Goal: Task Accomplishment & Management: Manage account settings

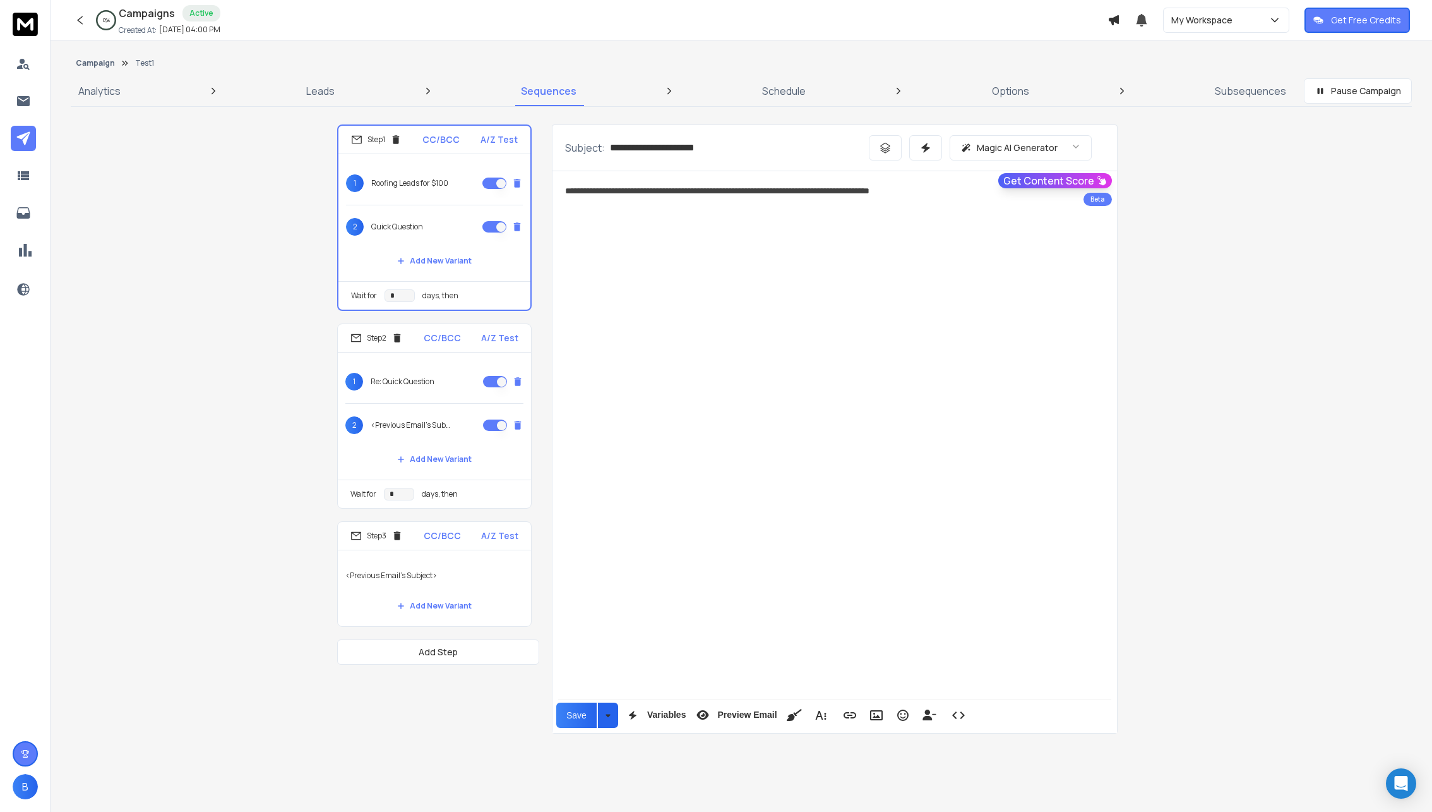
click at [585, 701] on div "Save Save as Template Variables Insert Variable Preview Email Preview Email Cle…" at bounding box center [694, 715] width 279 height 30
click at [12, 138] on link at bounding box center [23, 138] width 25 height 25
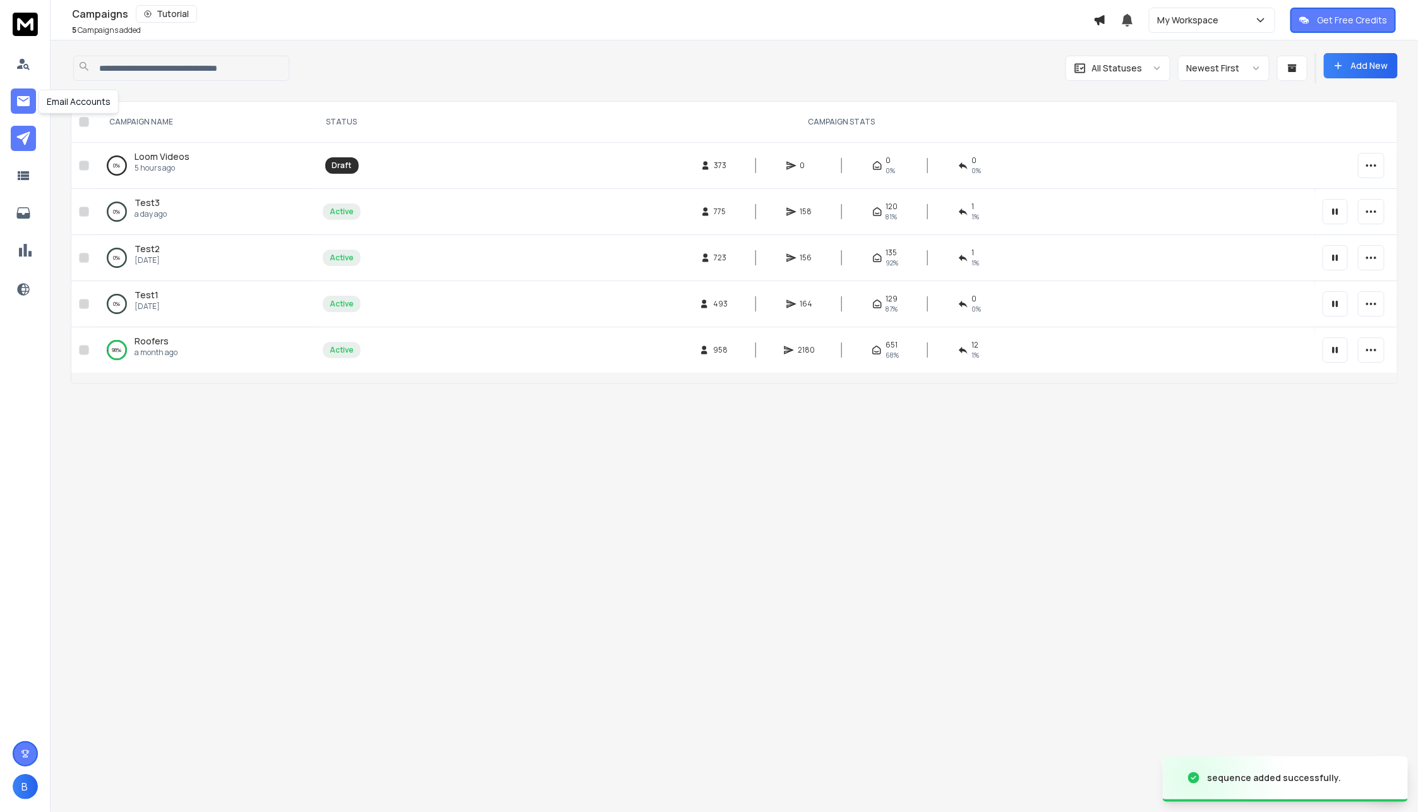
click at [17, 107] on icon at bounding box center [23, 100] width 15 height 15
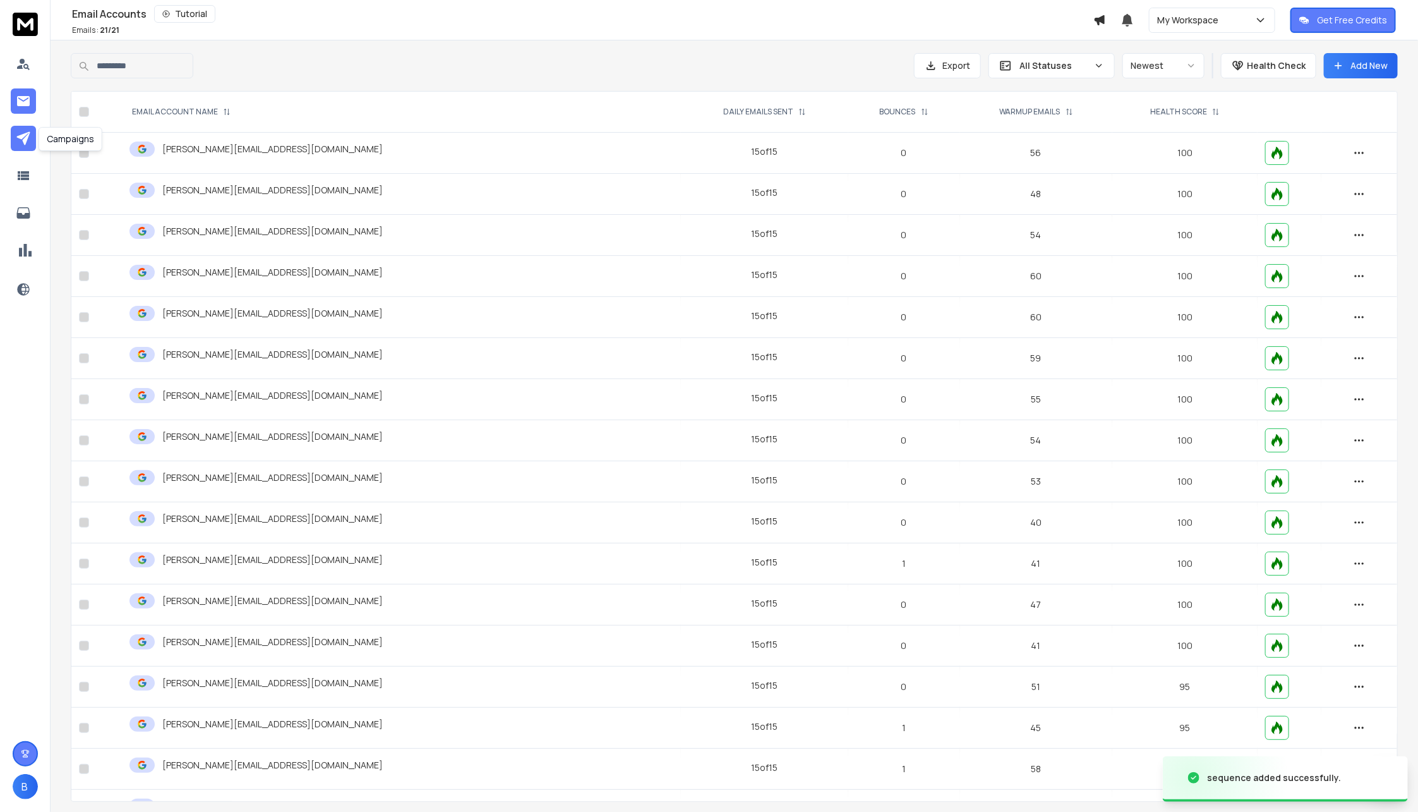
click at [27, 139] on icon at bounding box center [23, 138] width 15 height 15
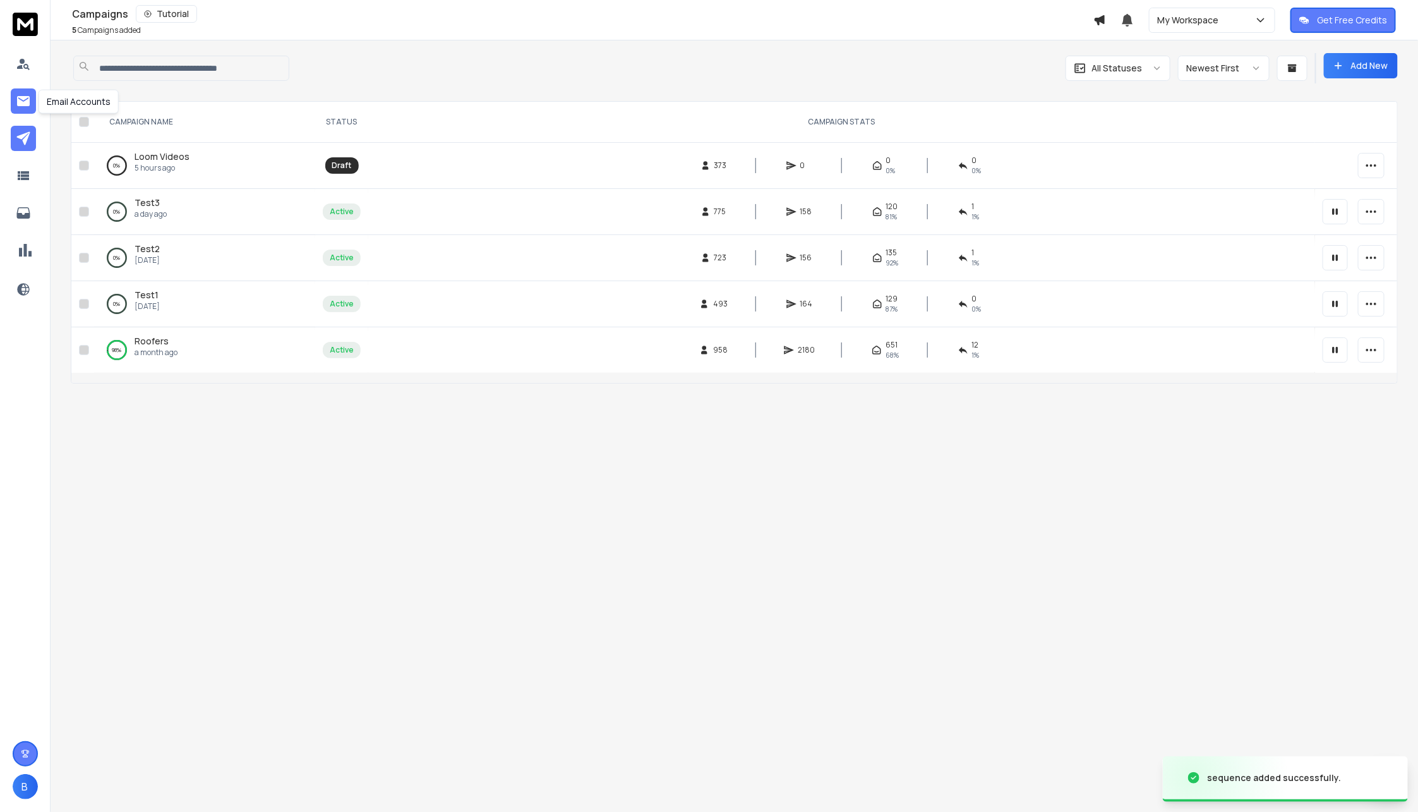
click at [16, 93] on icon at bounding box center [23, 100] width 15 height 15
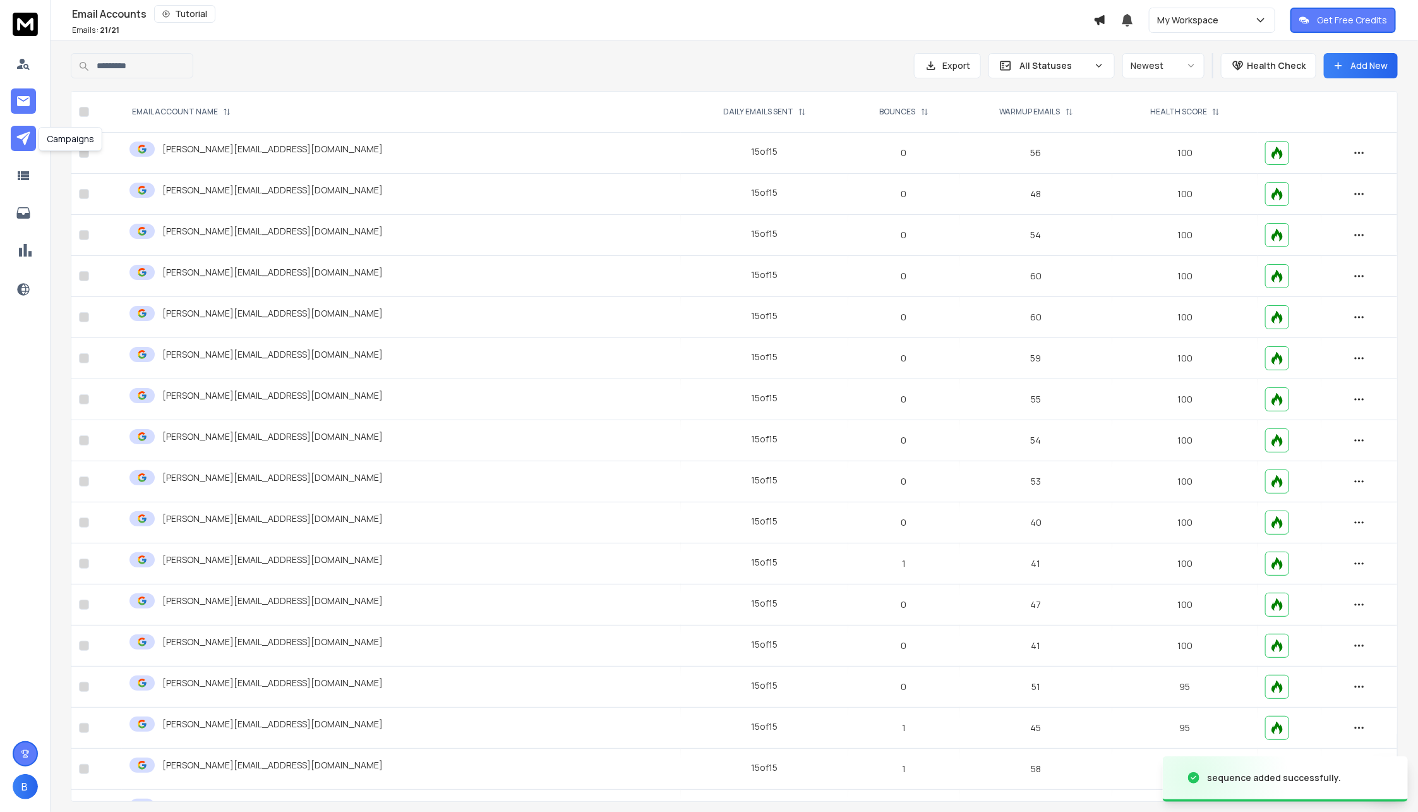
click at [23, 140] on icon at bounding box center [22, 138] width 13 height 13
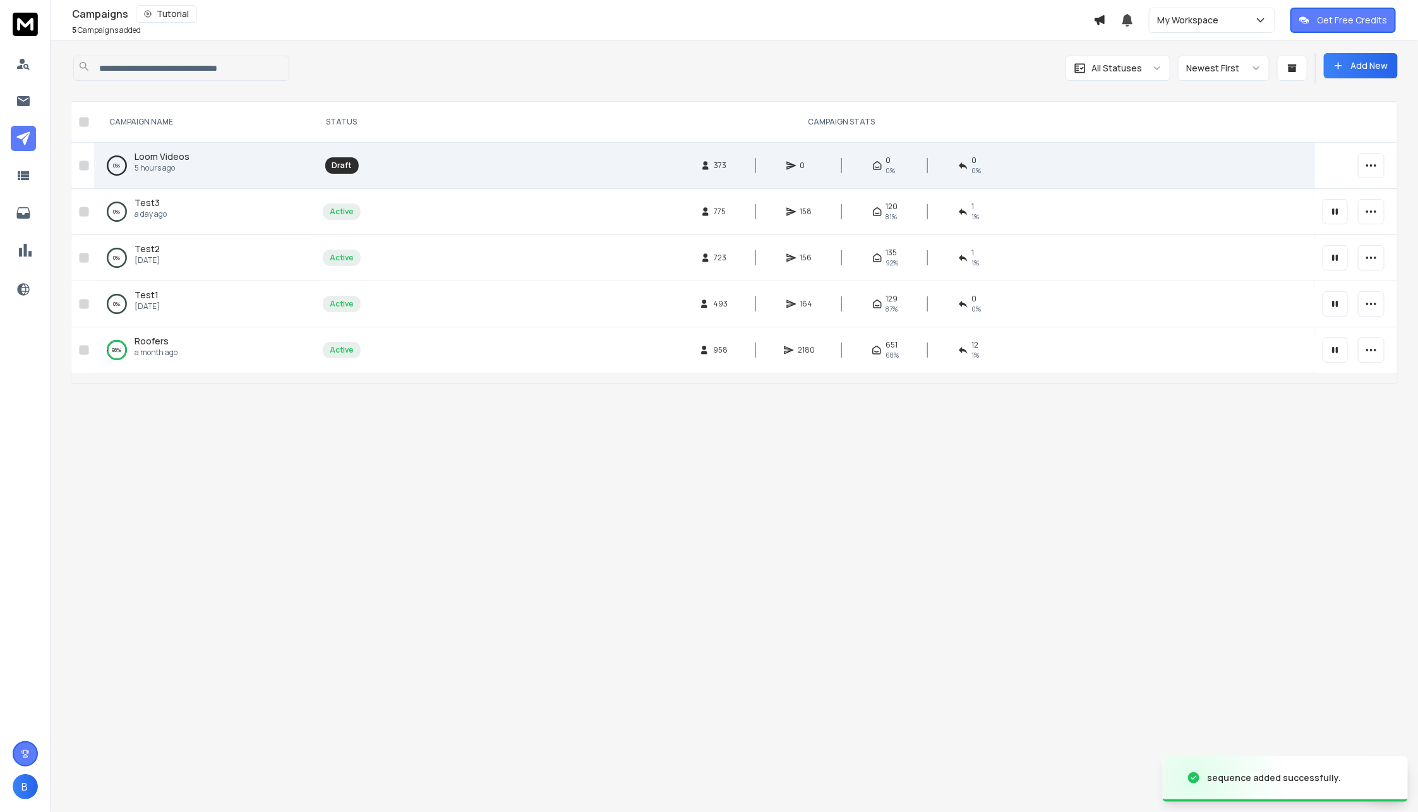
click at [270, 168] on div "0 % Loom Videos 5 hours ago" at bounding box center [205, 165] width 196 height 30
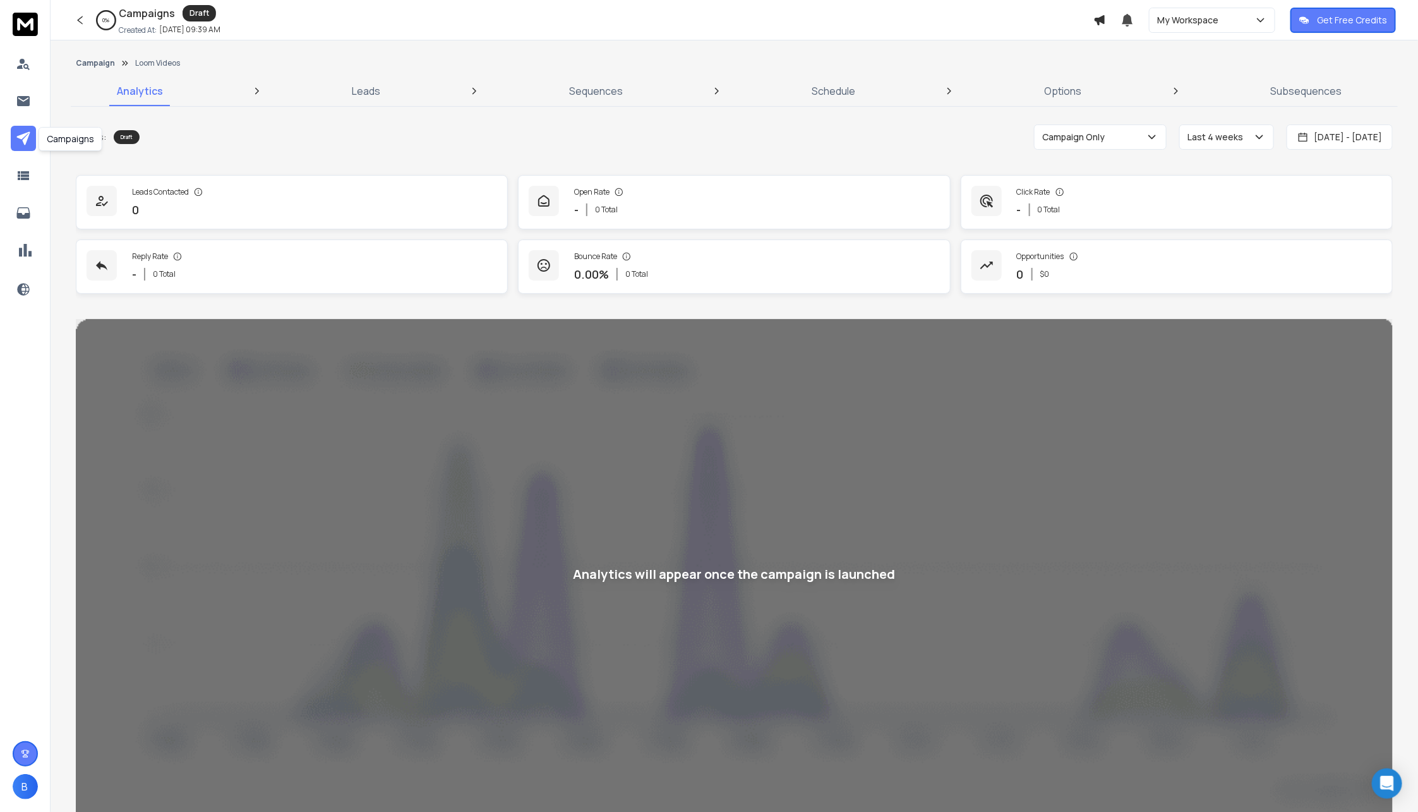
click at [26, 136] on icon at bounding box center [22, 138] width 13 height 13
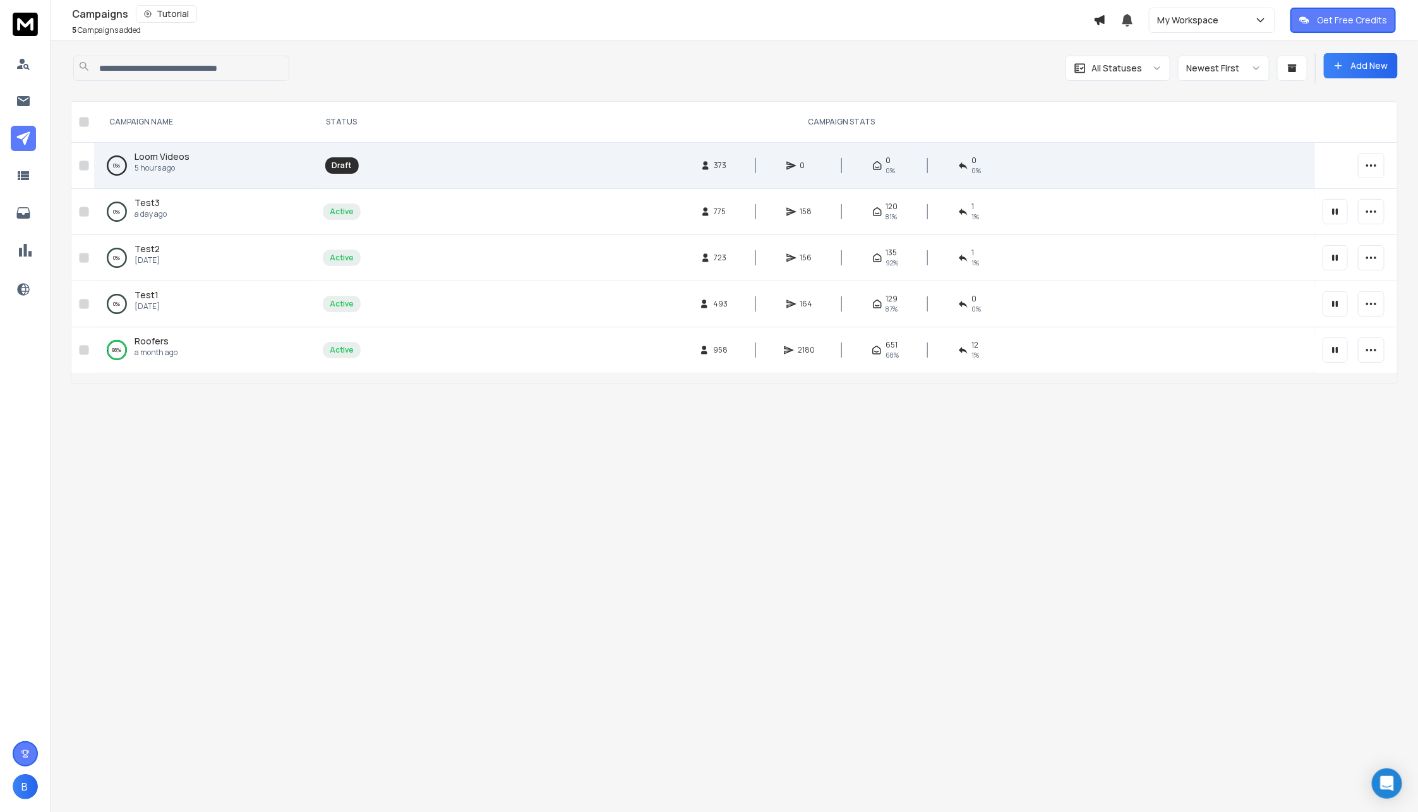
click at [1367, 162] on icon "button" at bounding box center [1371, 165] width 13 height 13
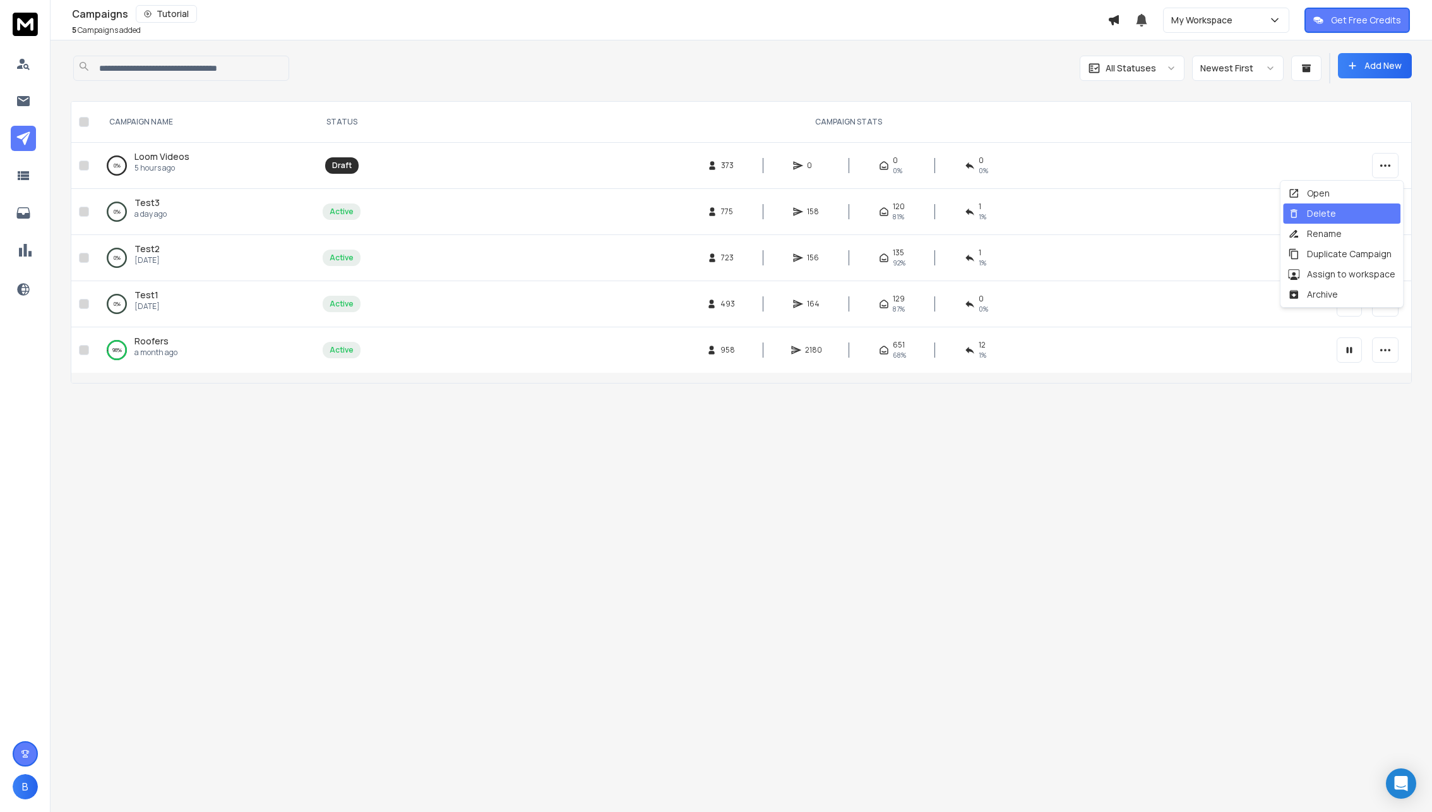
click at [1327, 211] on div "Delete" at bounding box center [1312, 213] width 48 height 13
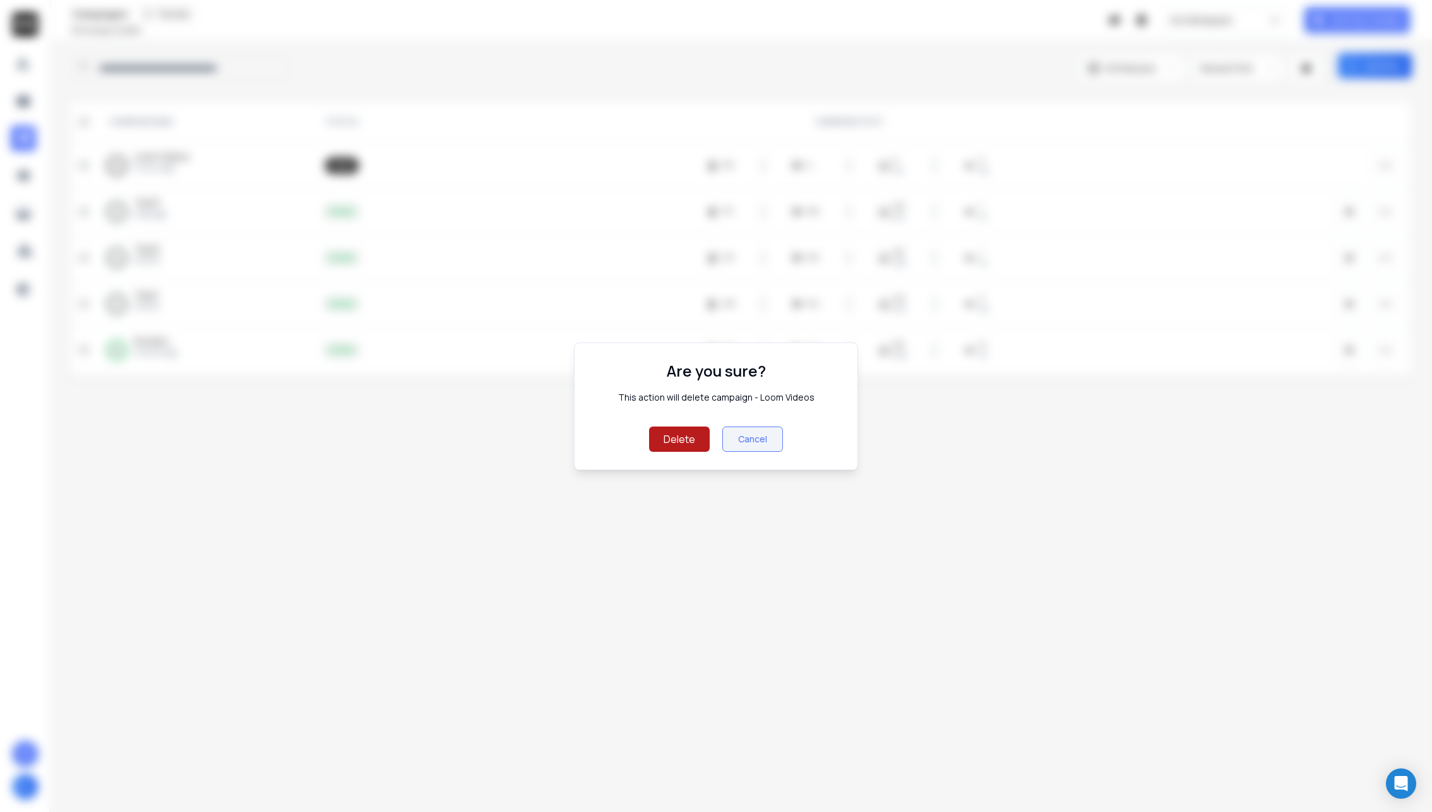
click at [681, 445] on button "Delete" at bounding box center [679, 438] width 61 height 25
